Goal: Navigation & Orientation: Find specific page/section

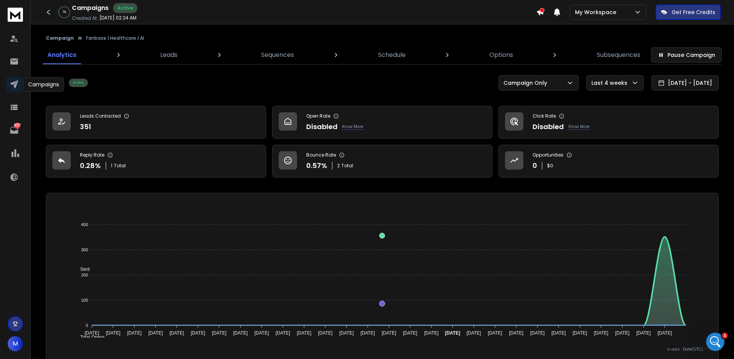
click at [16, 85] on icon at bounding box center [14, 84] width 8 height 8
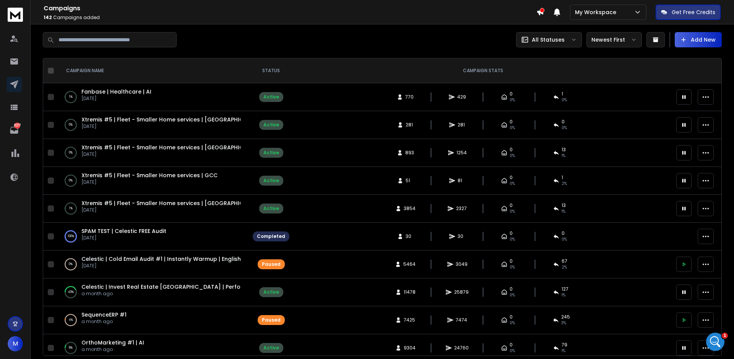
click at [222, 62] on th "CAMPAIGN NAME" at bounding box center [152, 70] width 191 height 25
click at [283, 73] on th "STATUS" at bounding box center [271, 70] width 46 height 25
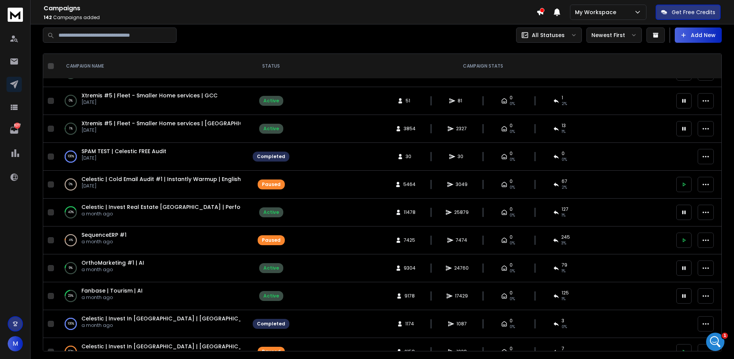
scroll to position [67, 0]
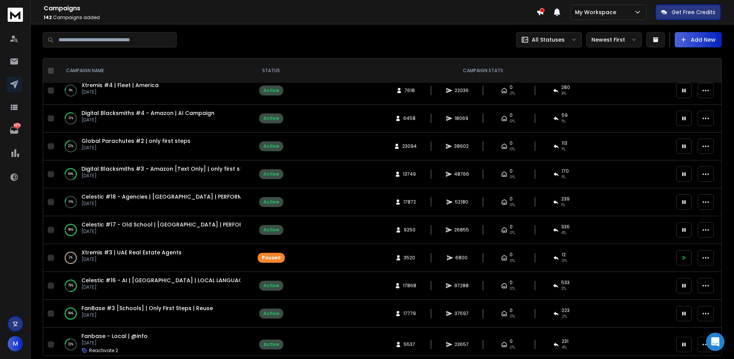
scroll to position [738, 0]
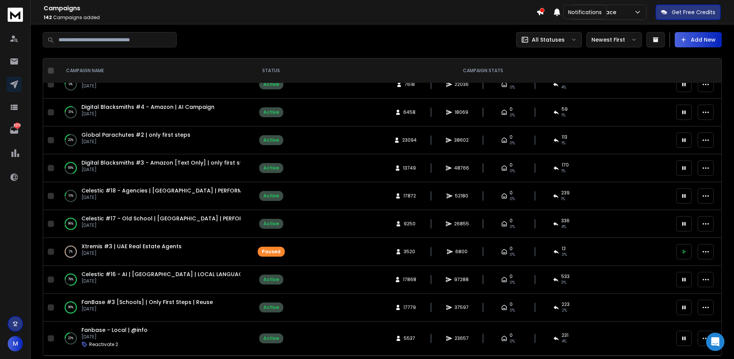
click at [553, 8] on div "My Workspace Get Free Credits" at bounding box center [628, 12] width 184 height 15
click at [727, 84] on div "Campaigns 142 Campaigns Added All Statuses Newest First Add New CAMPAIGN NAME S…" at bounding box center [382, 193] width 703 height 339
click at [365, 39] on div at bounding box center [212, 39] width 339 height 15
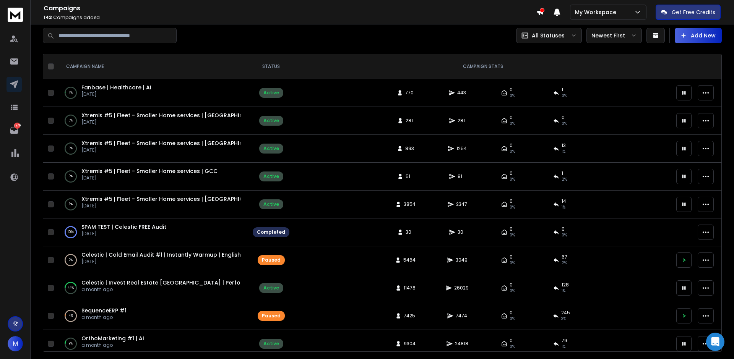
scroll to position [5, 0]
click at [116, 30] on input at bounding box center [110, 35] width 134 height 15
